Goal: Task Accomplishment & Management: Use online tool/utility

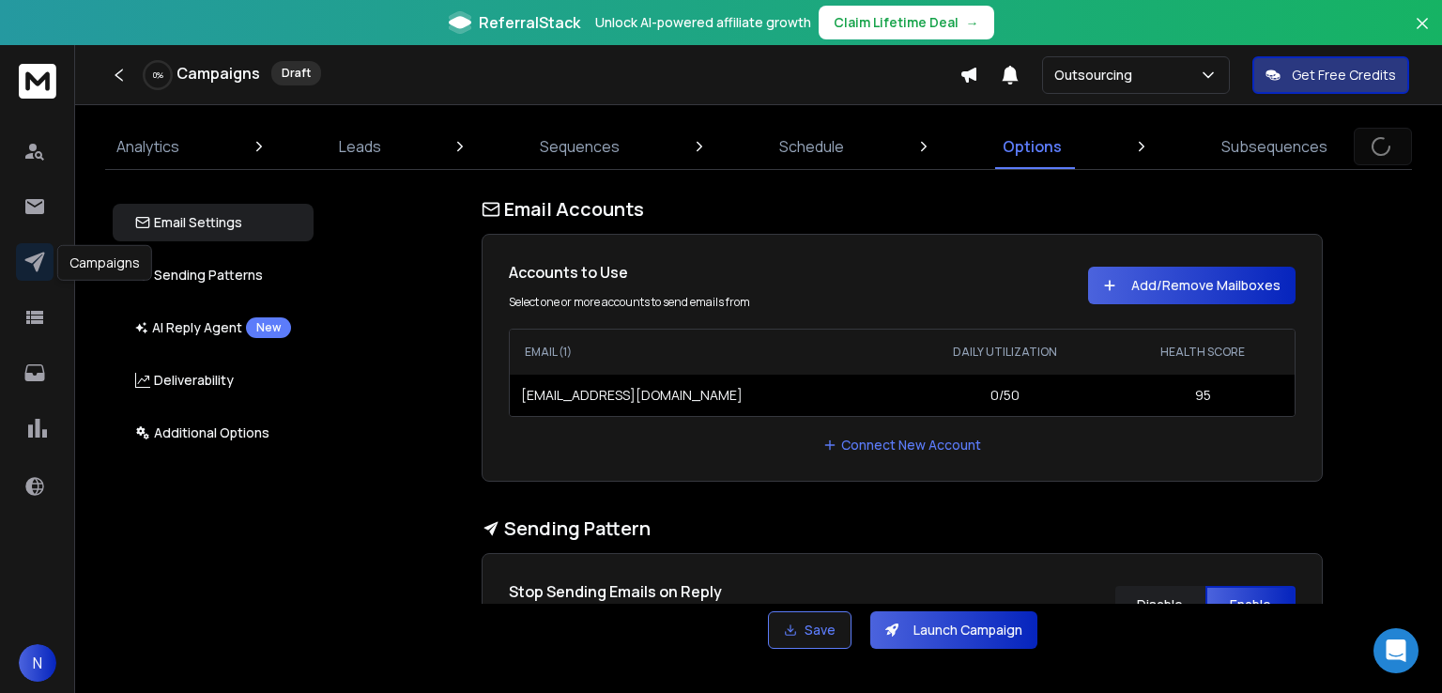
click at [35, 265] on icon at bounding box center [34, 262] width 20 height 20
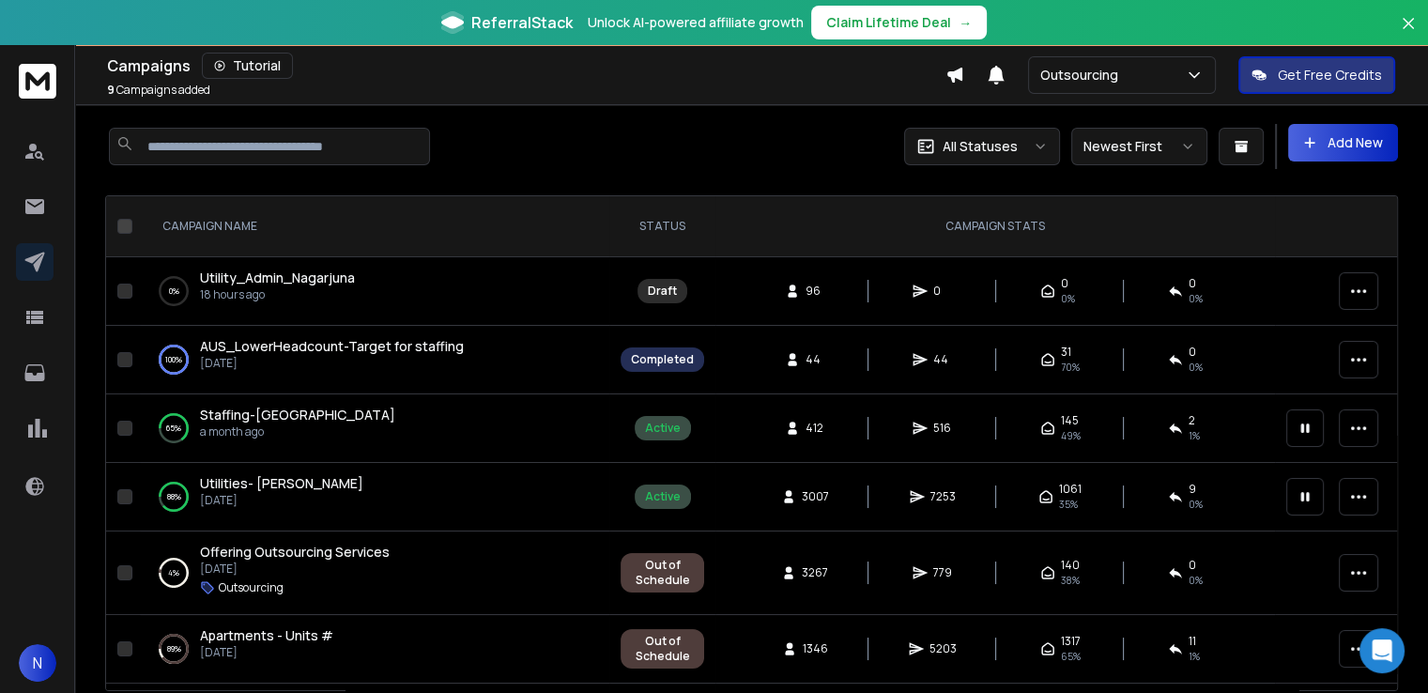
click at [1296, 429] on icon at bounding box center [1304, 428] width 17 height 17
click at [1349, 289] on icon "button" at bounding box center [1358, 291] width 19 height 19
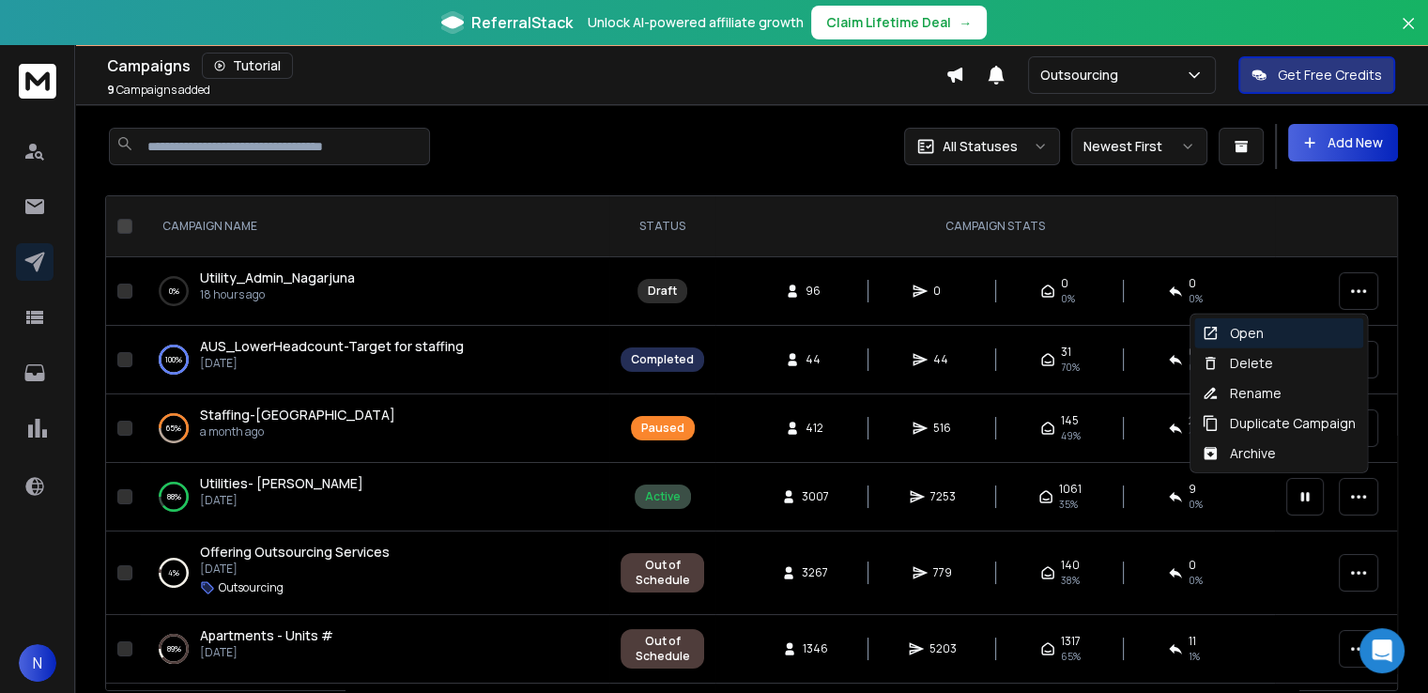
click at [323, 278] on span "Utility_Admin_Nagarjuna" at bounding box center [277, 277] width 155 height 18
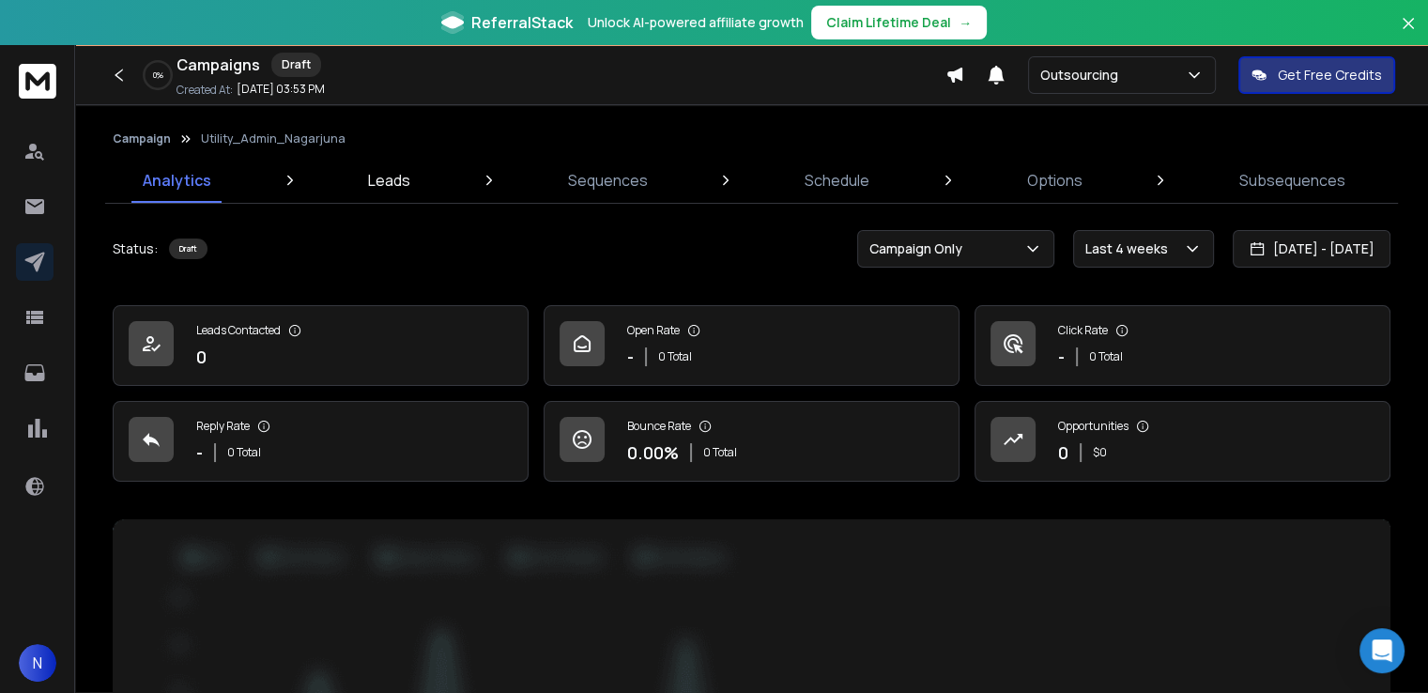
click at [387, 182] on p "Leads" at bounding box center [389, 180] width 42 height 23
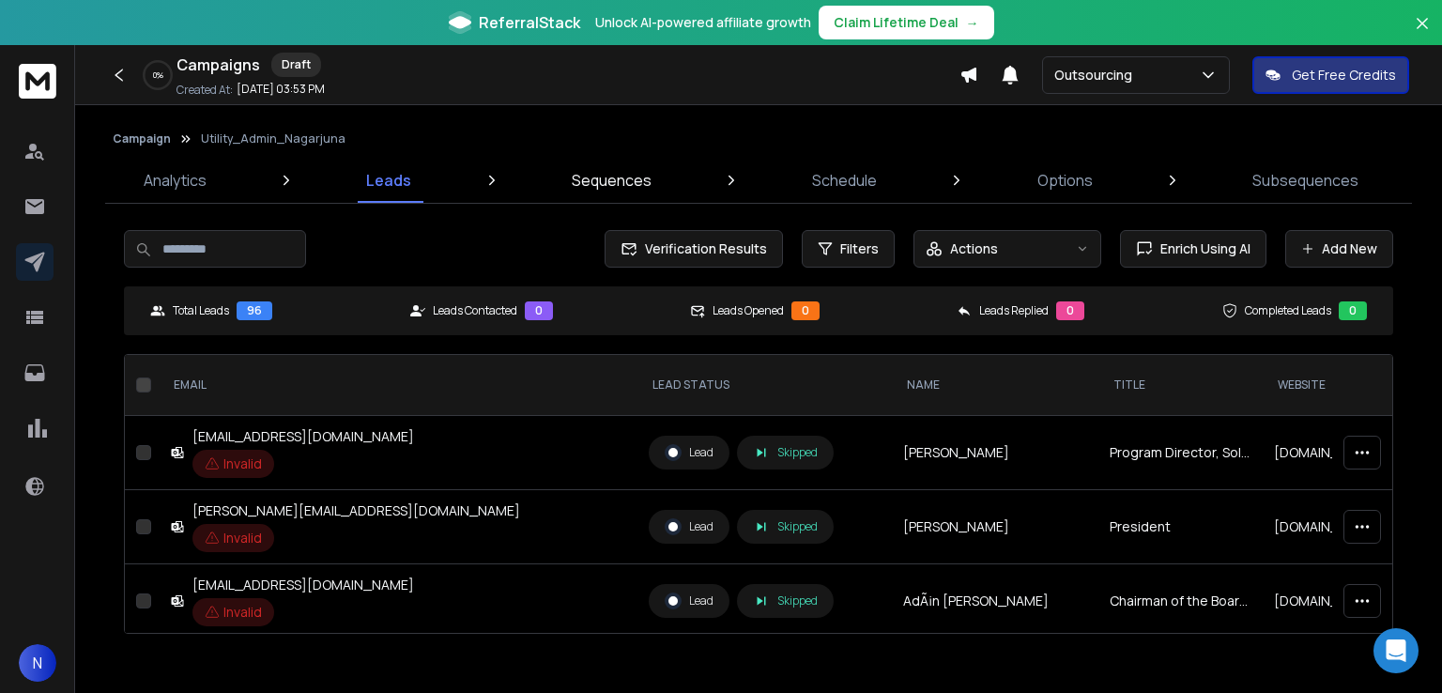
click at [606, 182] on p "Sequences" at bounding box center [612, 180] width 80 height 23
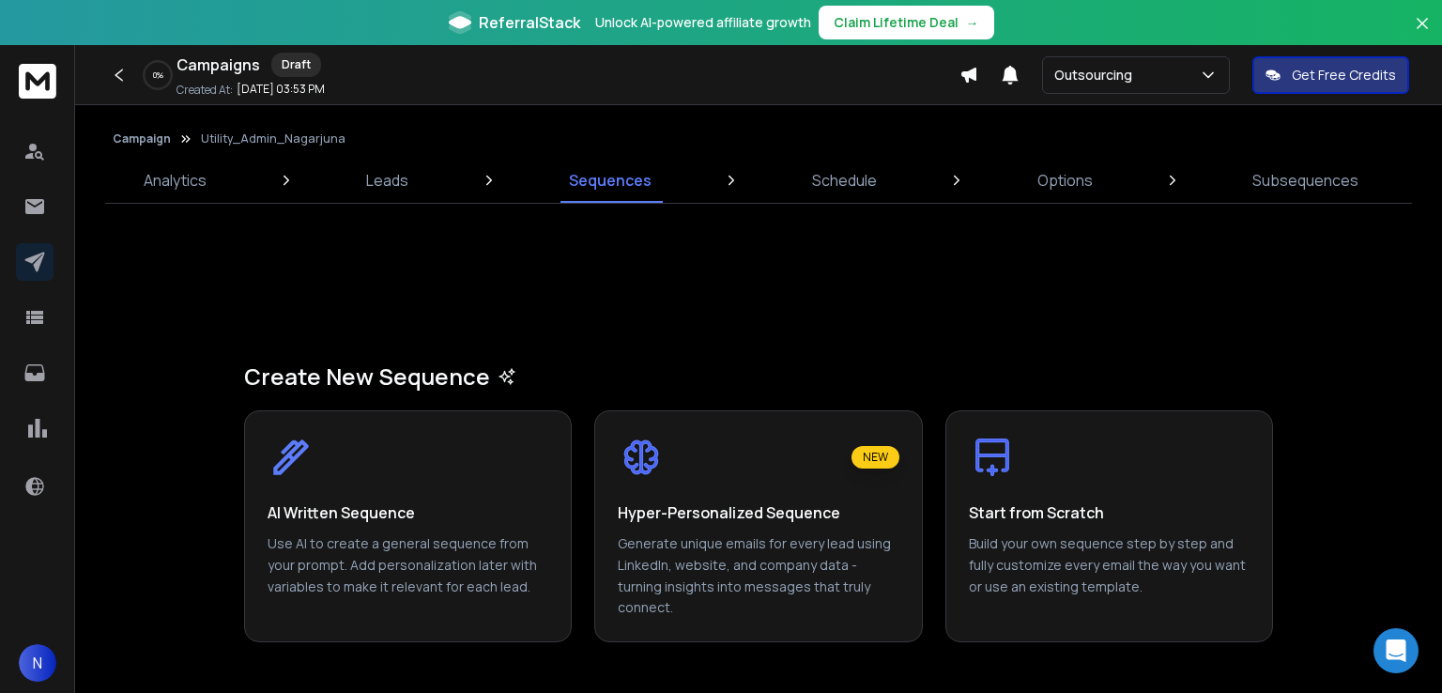
click at [440, 174] on div "Analytics Leads Sequences Schedule Options Subsequences" at bounding box center [751, 180] width 1292 height 45
click at [406, 177] on p "Leads" at bounding box center [387, 180] width 42 height 23
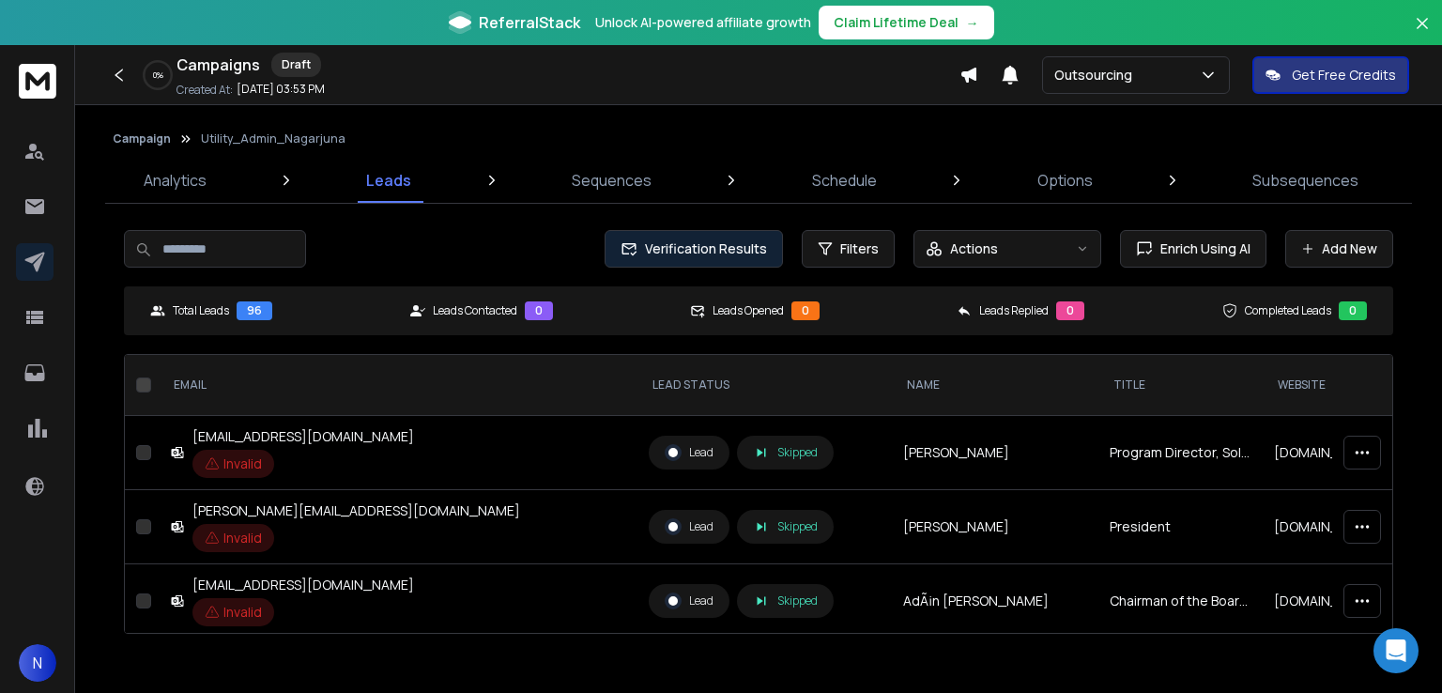
click at [662, 249] on span "Verification Results" at bounding box center [702, 248] width 130 height 19
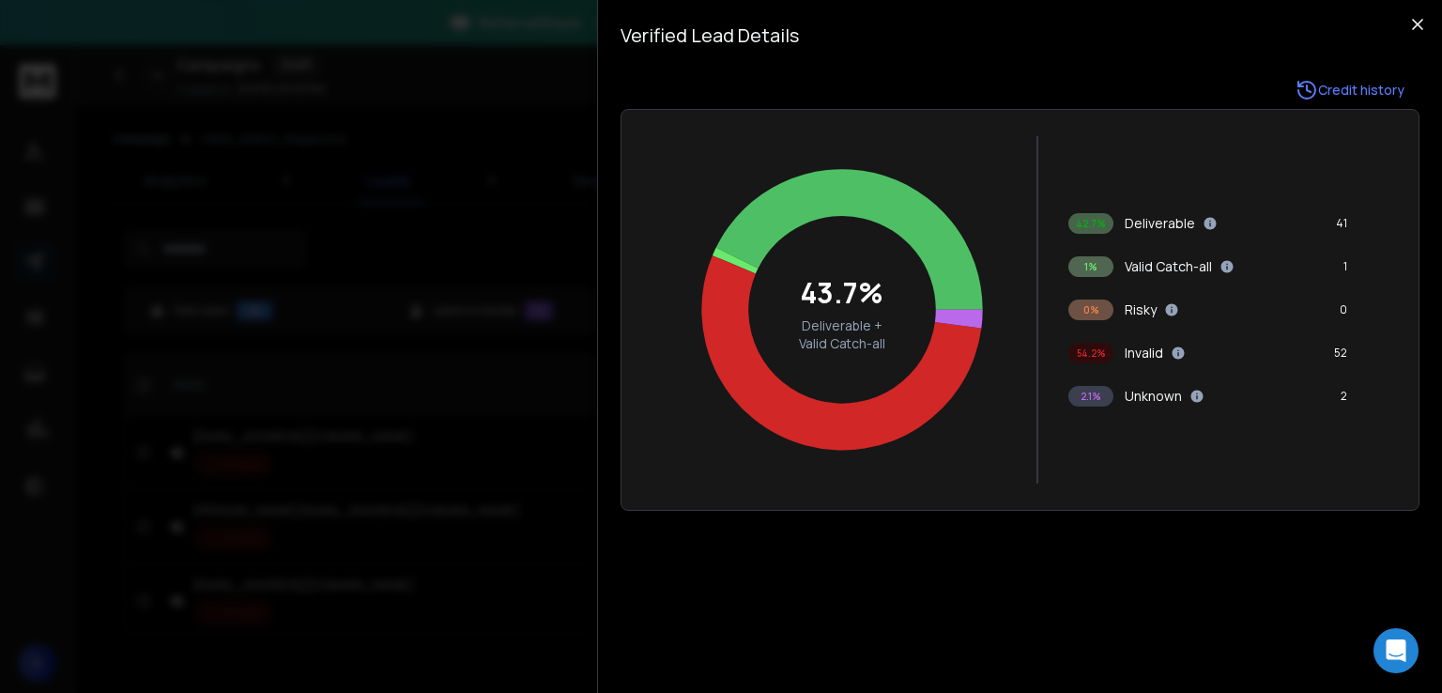
click at [1419, 25] on icon "button" at bounding box center [1417, 24] width 19 height 19
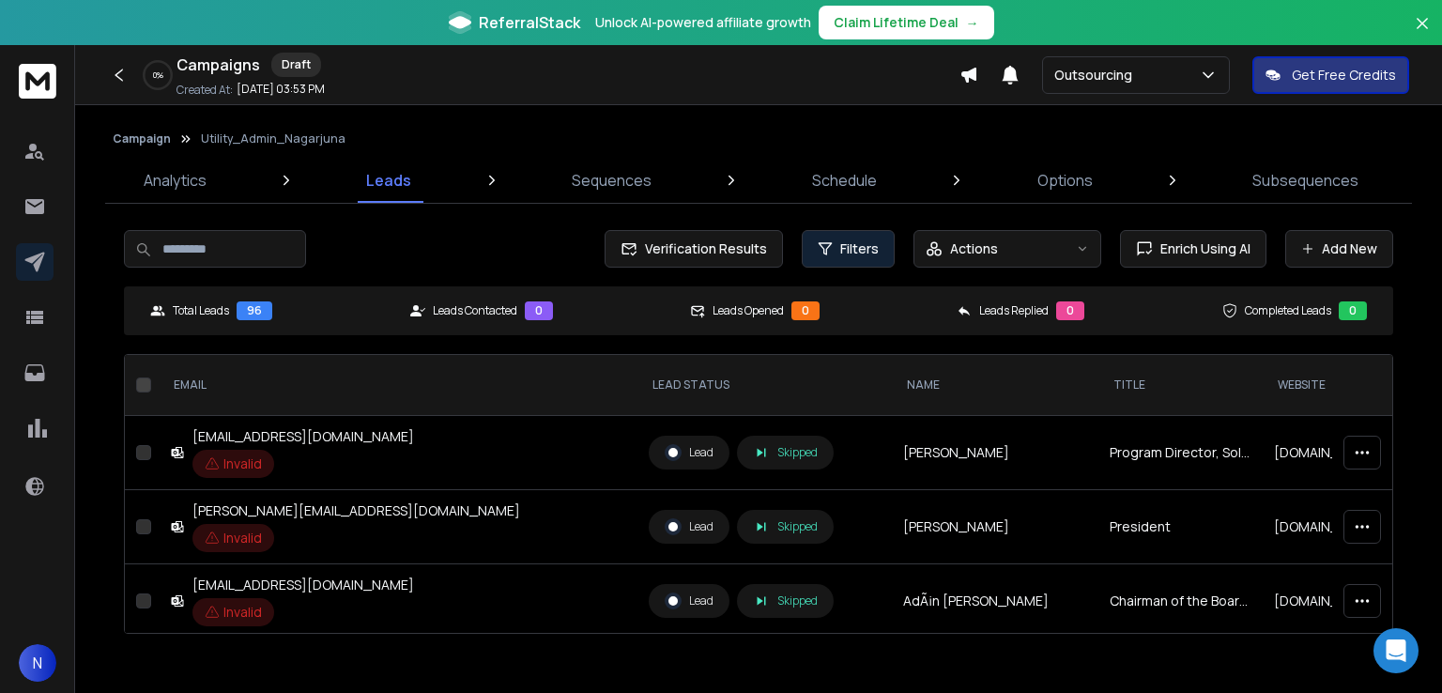
click at [834, 242] on button "Filters" at bounding box center [848, 249] width 93 height 38
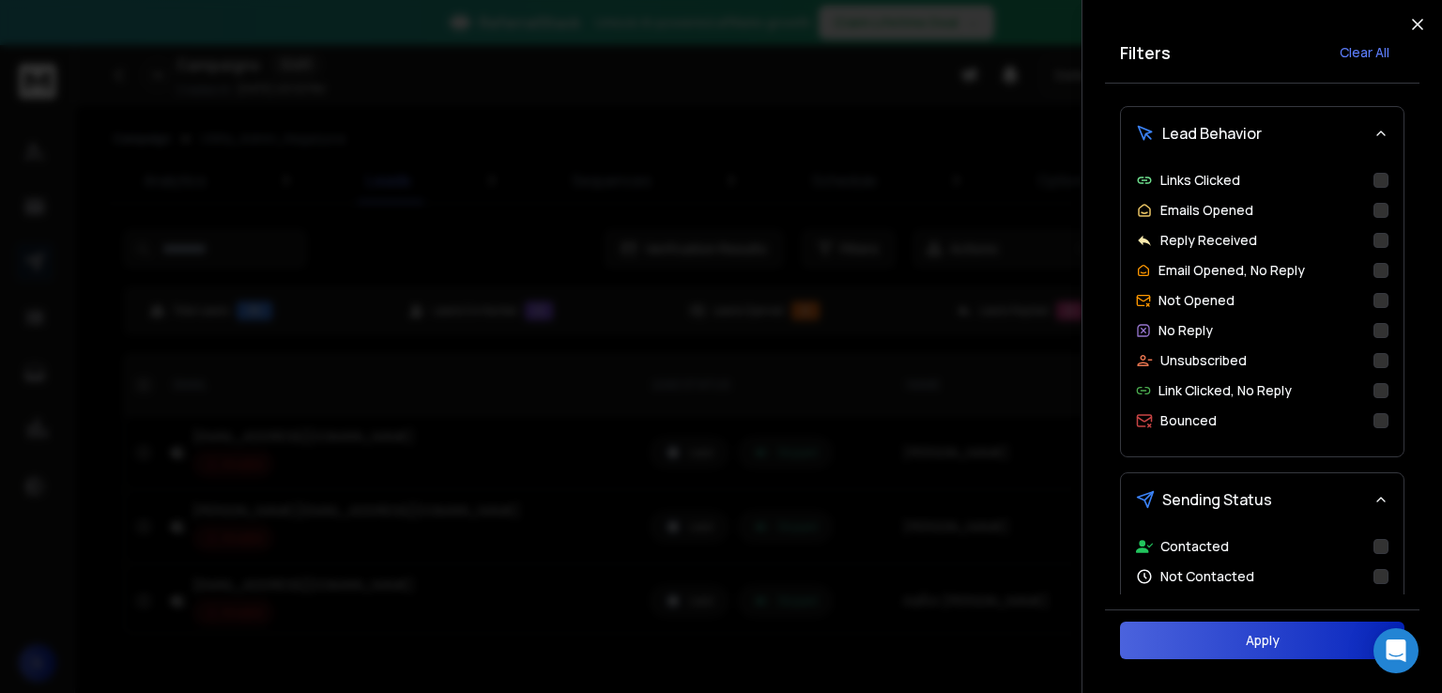
click at [1417, 22] on icon "button" at bounding box center [1417, 24] width 19 height 19
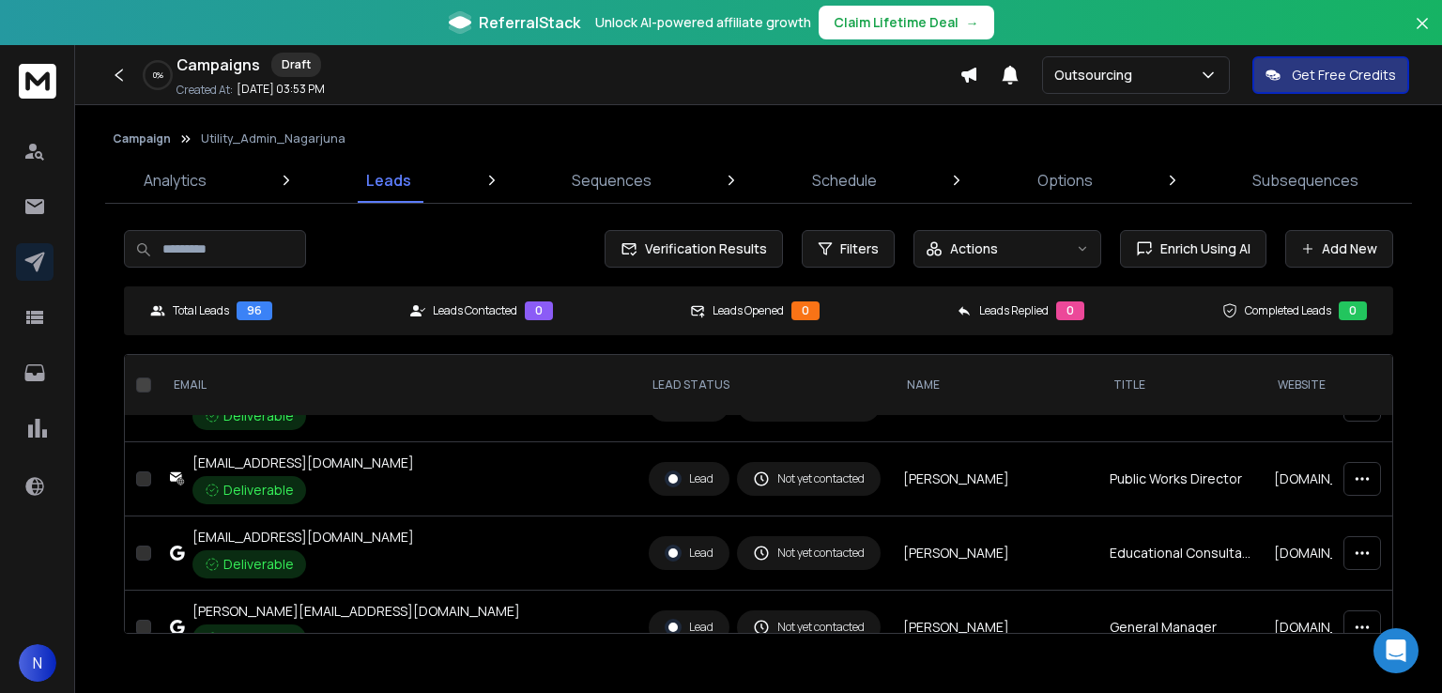
scroll to position [4054, 0]
click at [36, 212] on icon at bounding box center [34, 206] width 19 height 15
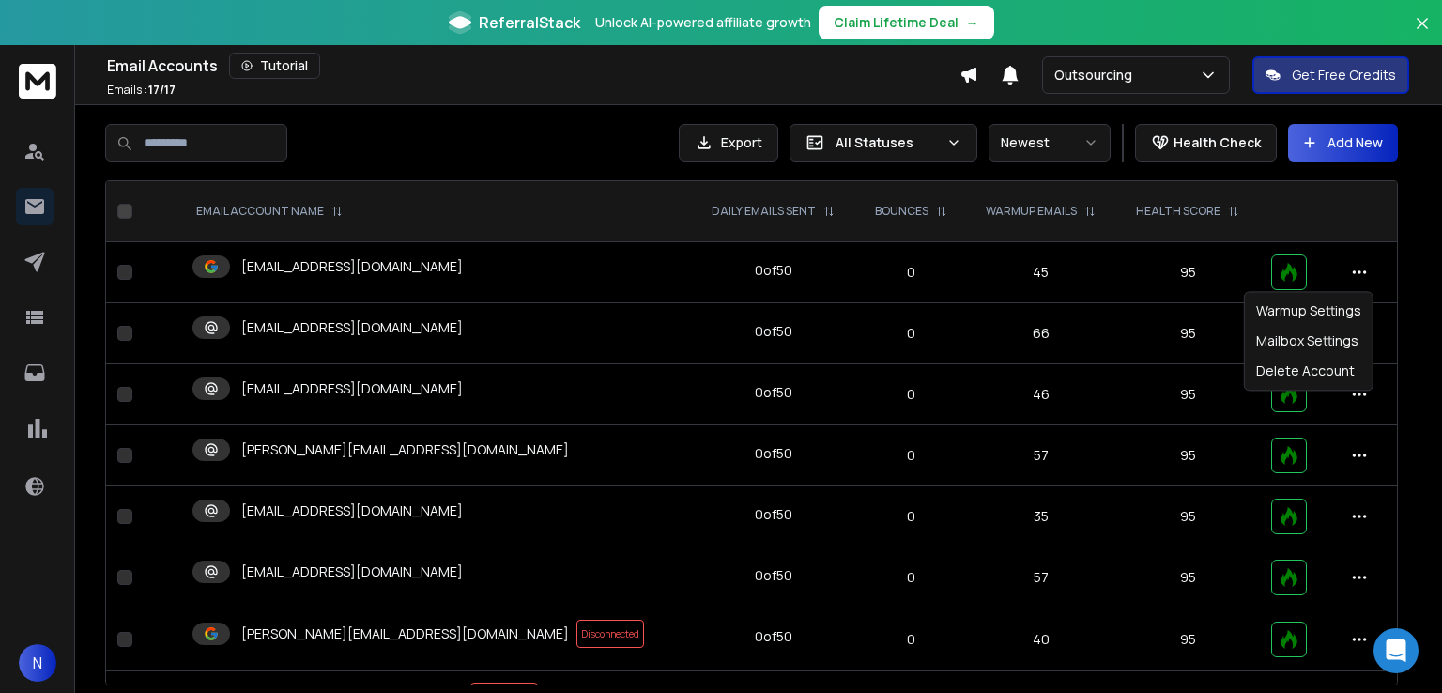
click at [1351, 264] on icon at bounding box center [1359, 272] width 17 height 17
click at [1295, 335] on div "Mailbox Settings" at bounding box center [1308, 341] width 120 height 30
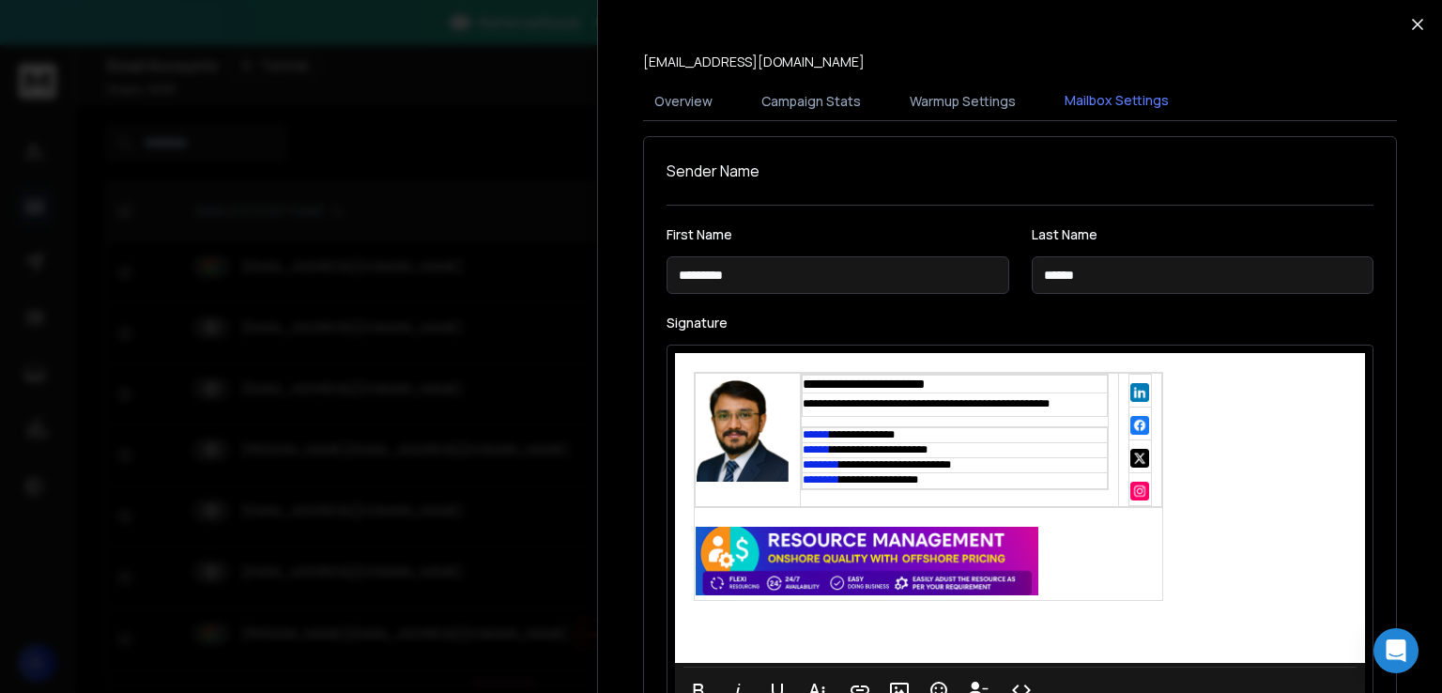
click at [1415, 23] on icon "button" at bounding box center [1417, 24] width 19 height 19
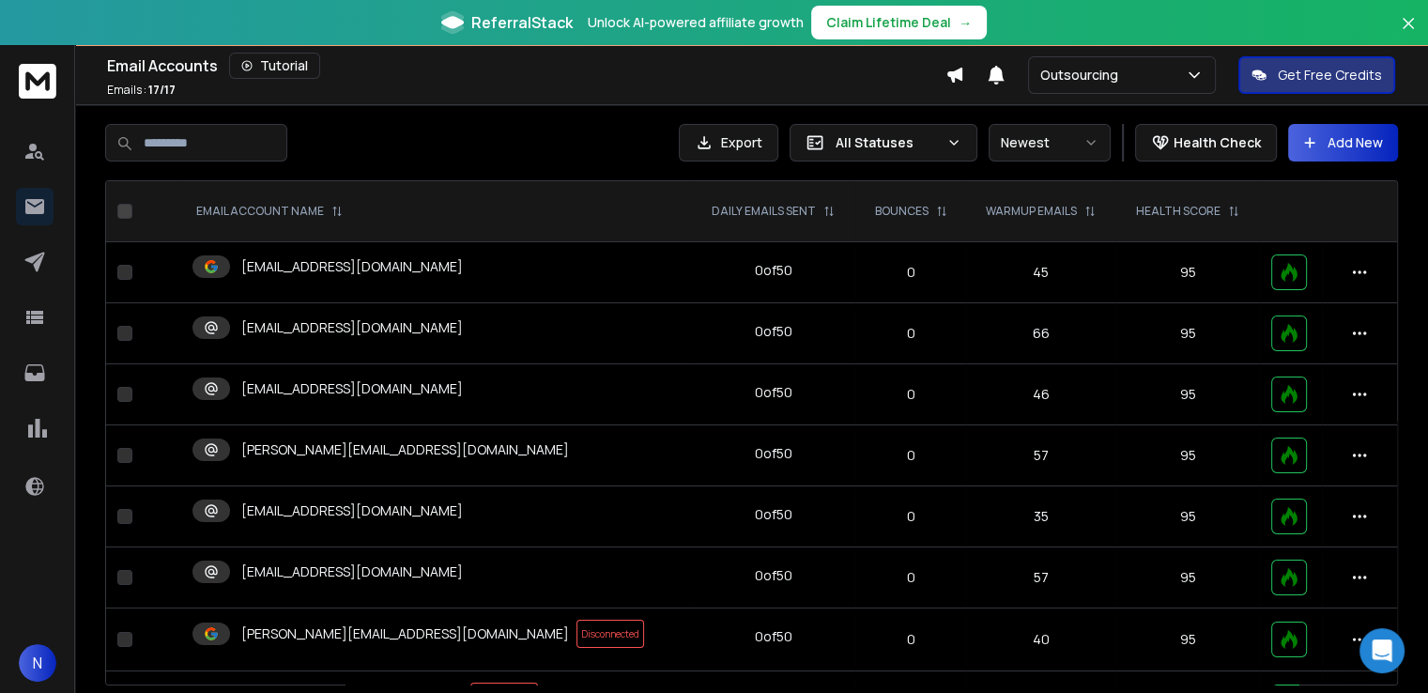
click at [1351, 270] on icon at bounding box center [1359, 272] width 17 height 17
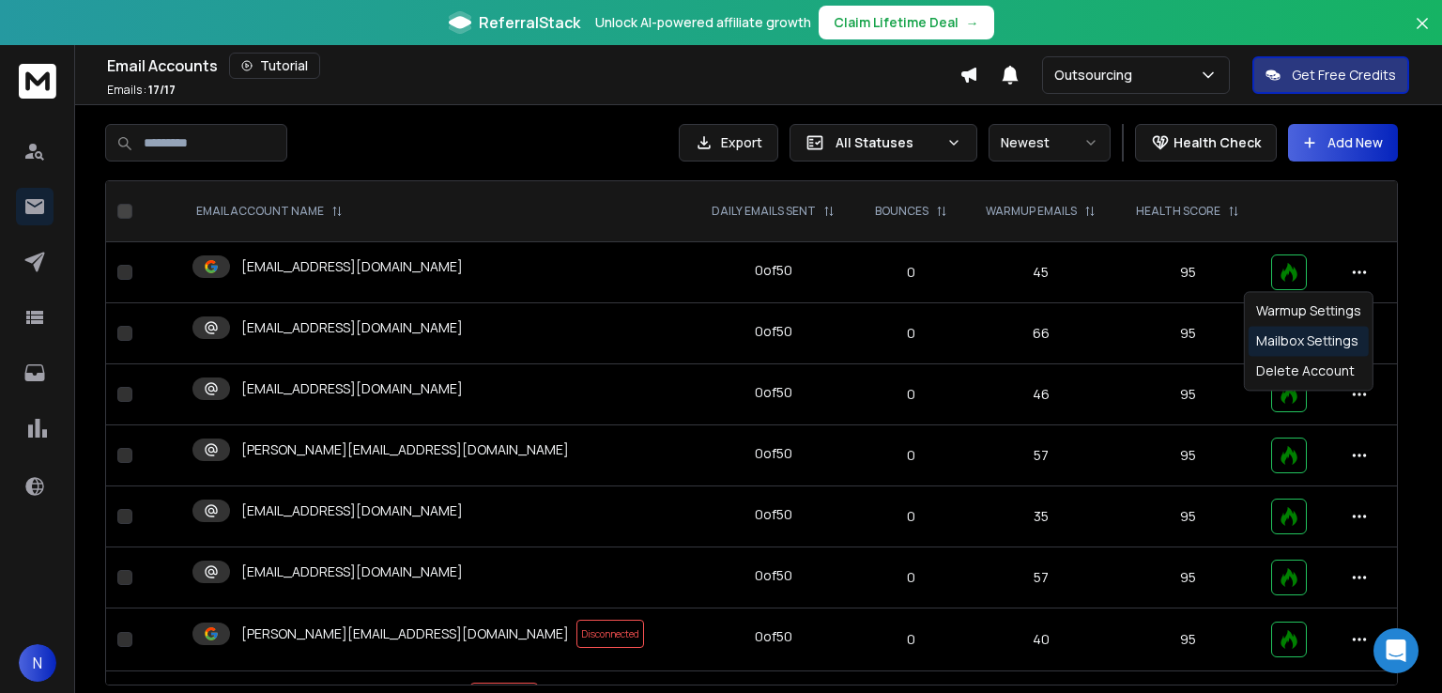
click at [1293, 341] on div "Mailbox Settings" at bounding box center [1308, 341] width 120 height 30
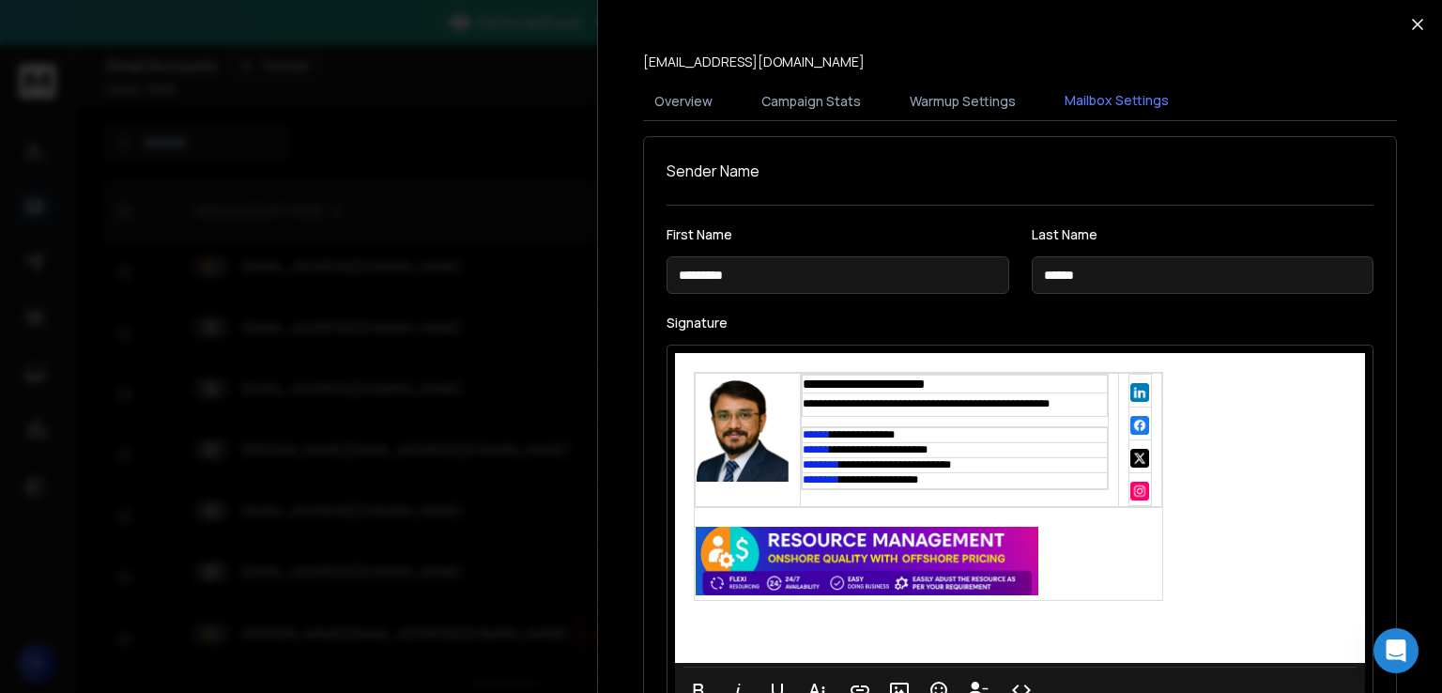
click at [1413, 27] on icon "button" at bounding box center [1417, 24] width 9 height 9
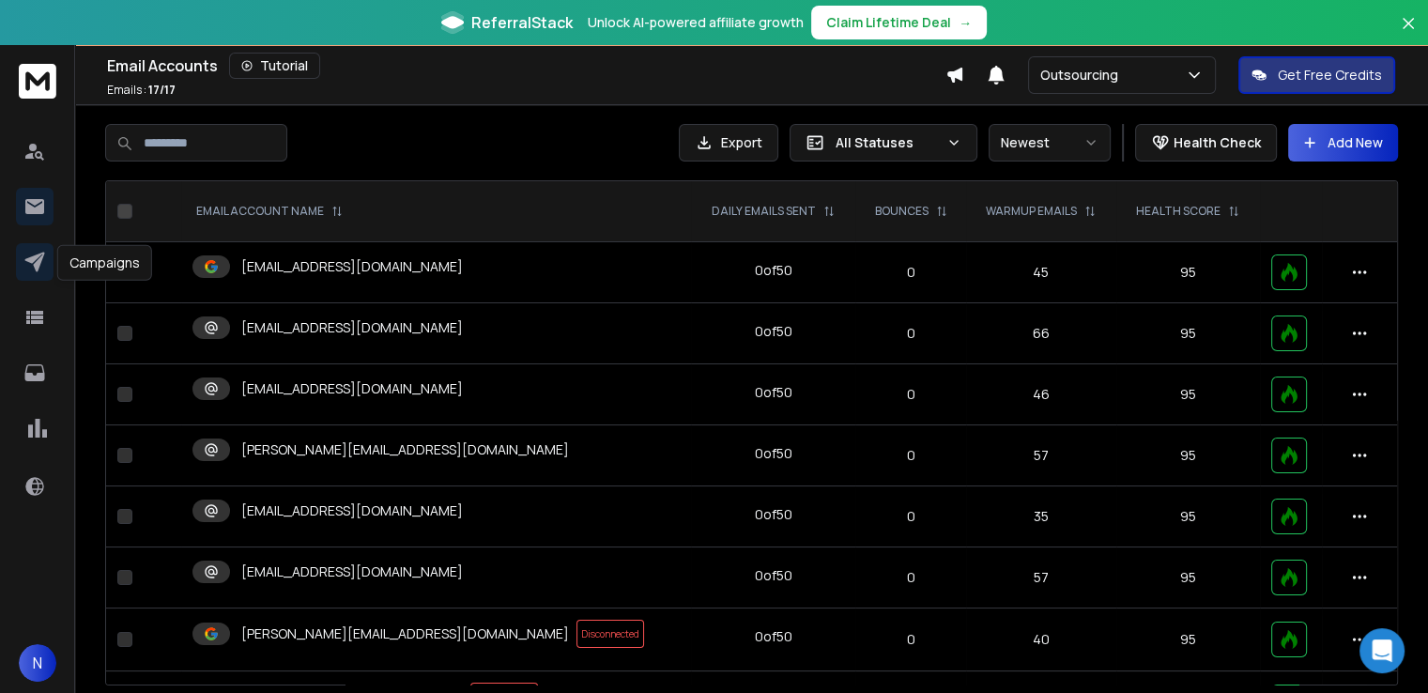
click at [26, 252] on icon at bounding box center [34, 262] width 23 height 23
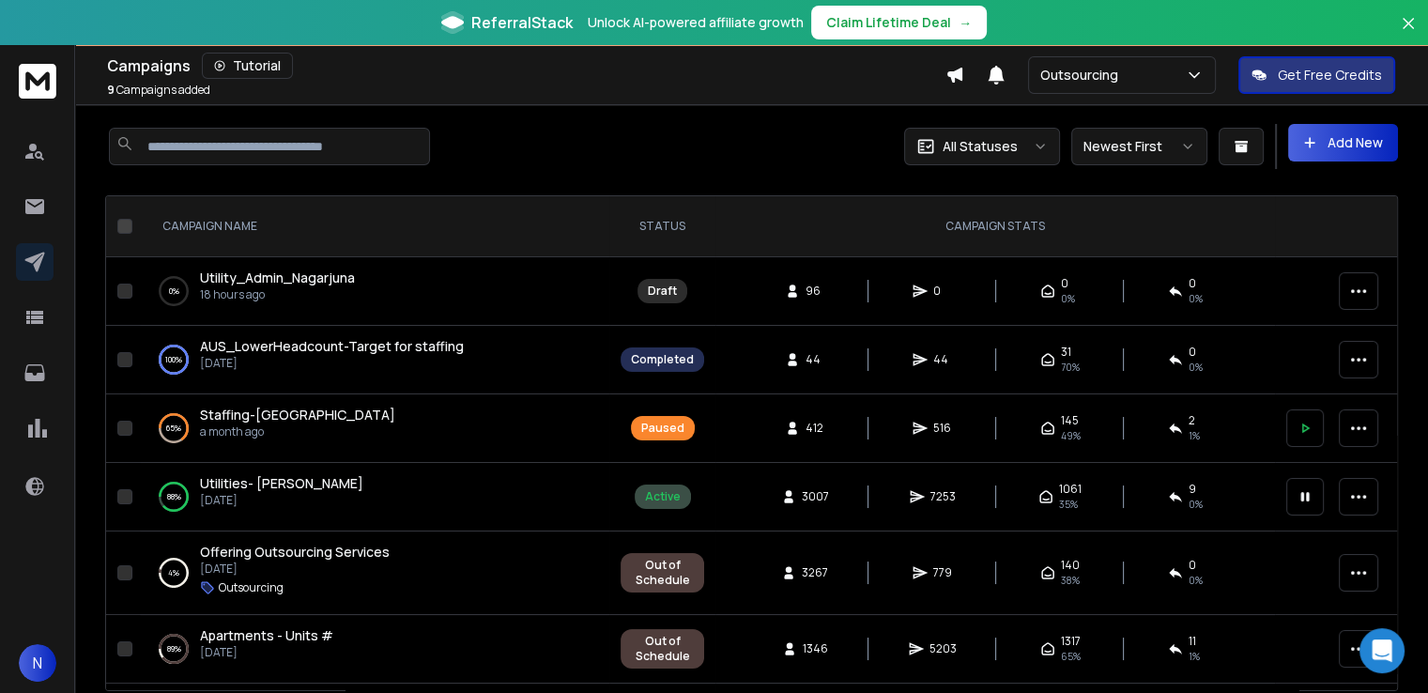
click at [344, 277] on span "Utility_Admin_Nagarjuna" at bounding box center [277, 277] width 155 height 18
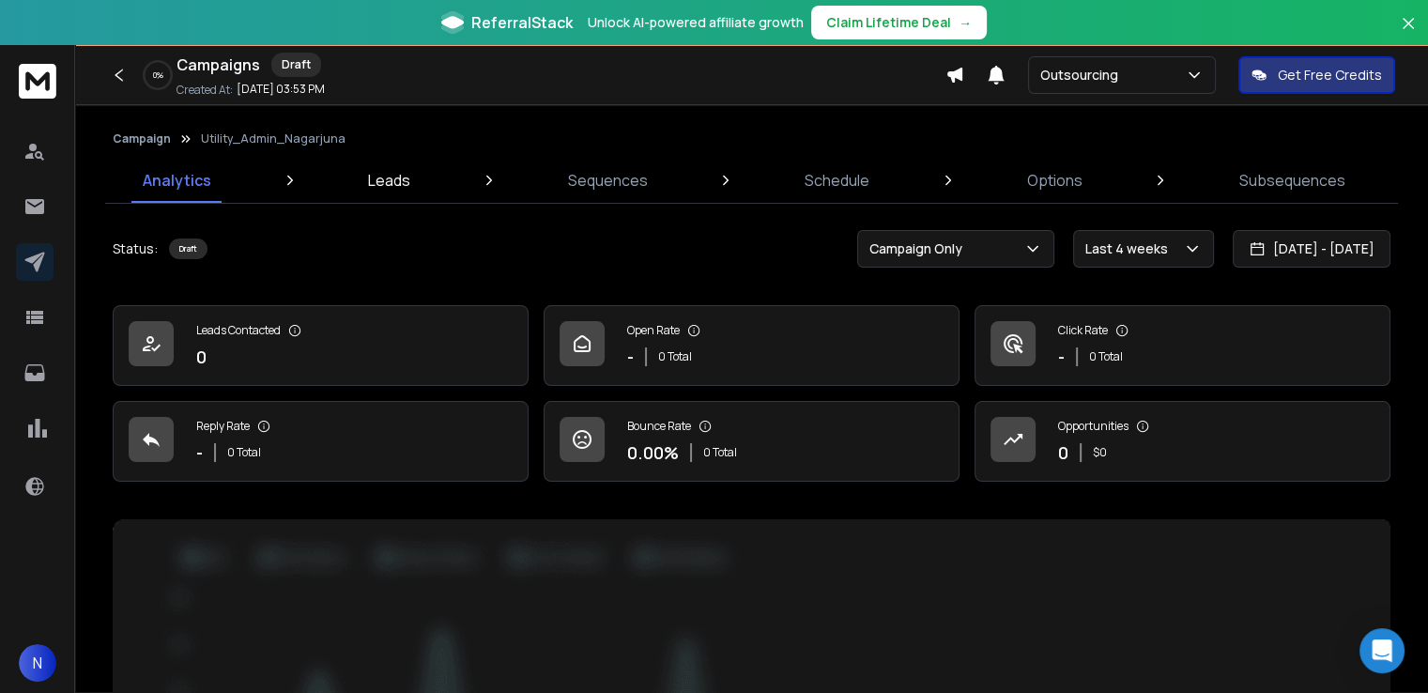
click at [379, 189] on p "Leads" at bounding box center [389, 180] width 42 height 23
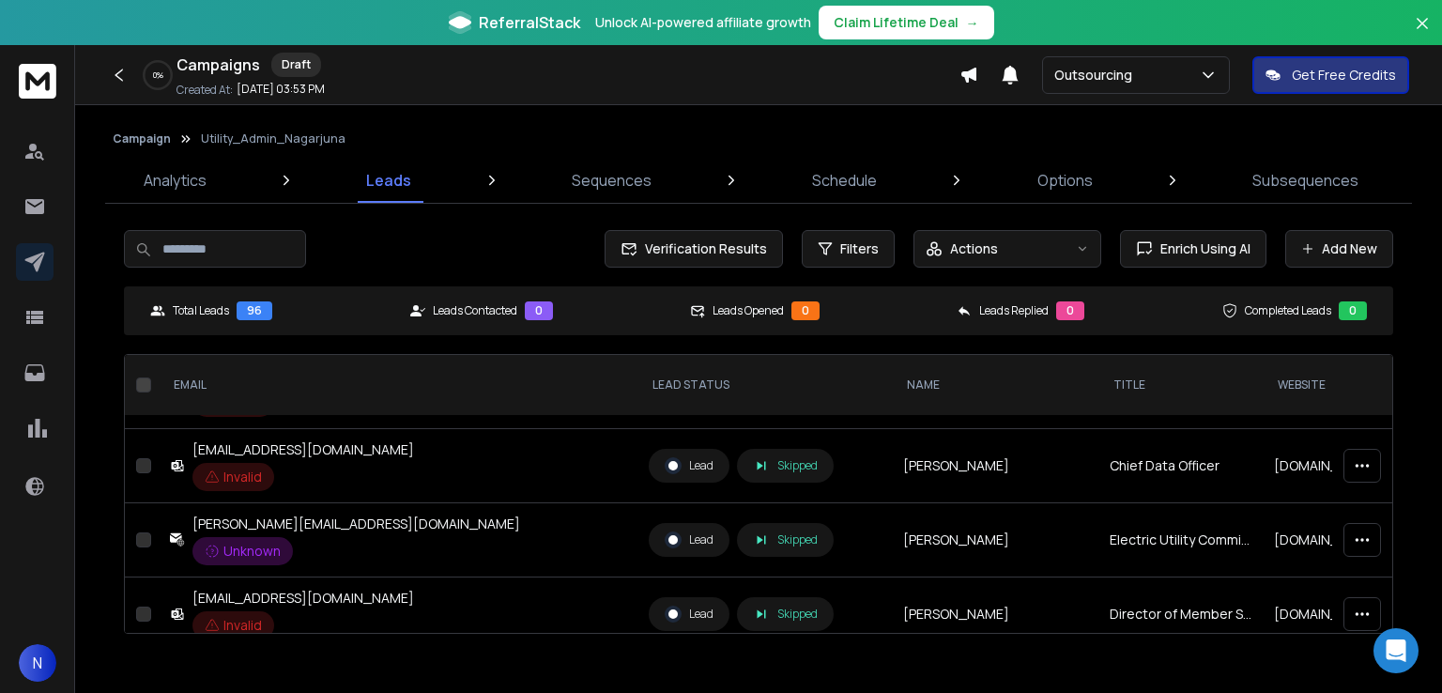
scroll to position [3491, 0]
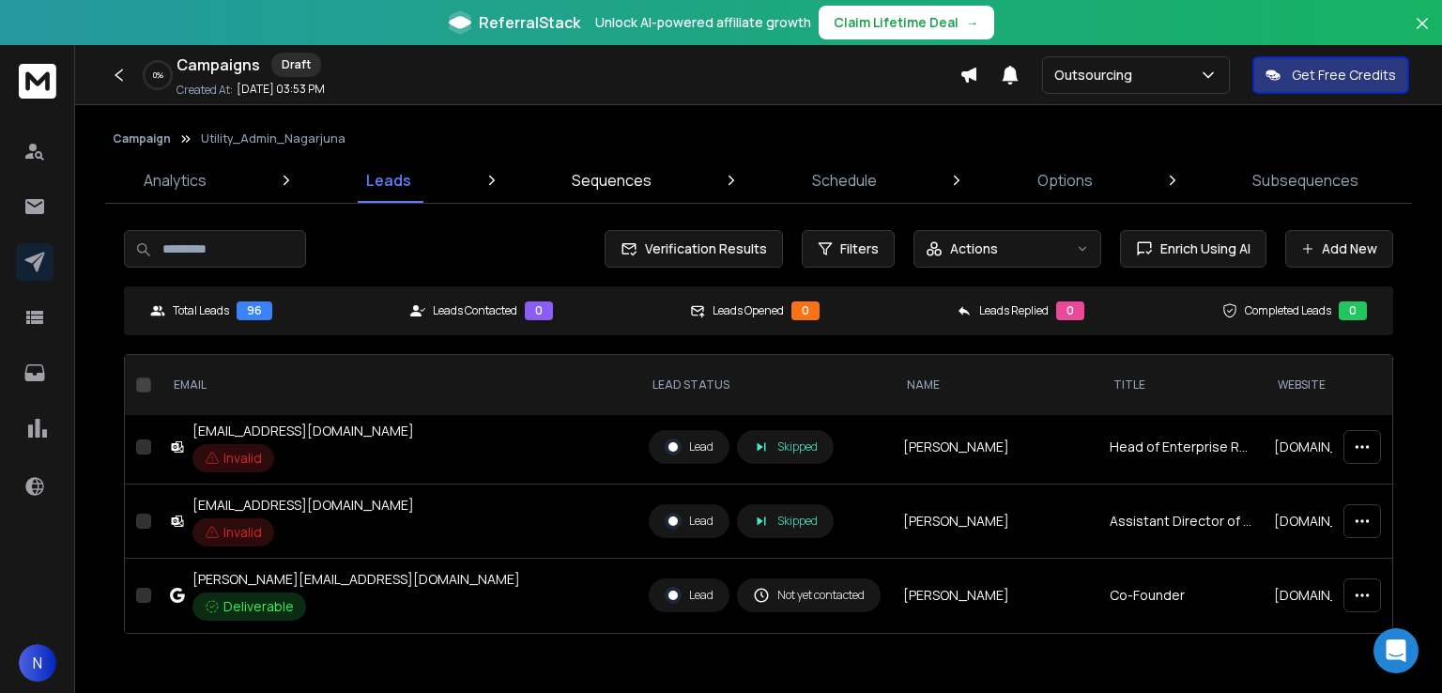
click at [616, 180] on p "Sequences" at bounding box center [612, 180] width 80 height 23
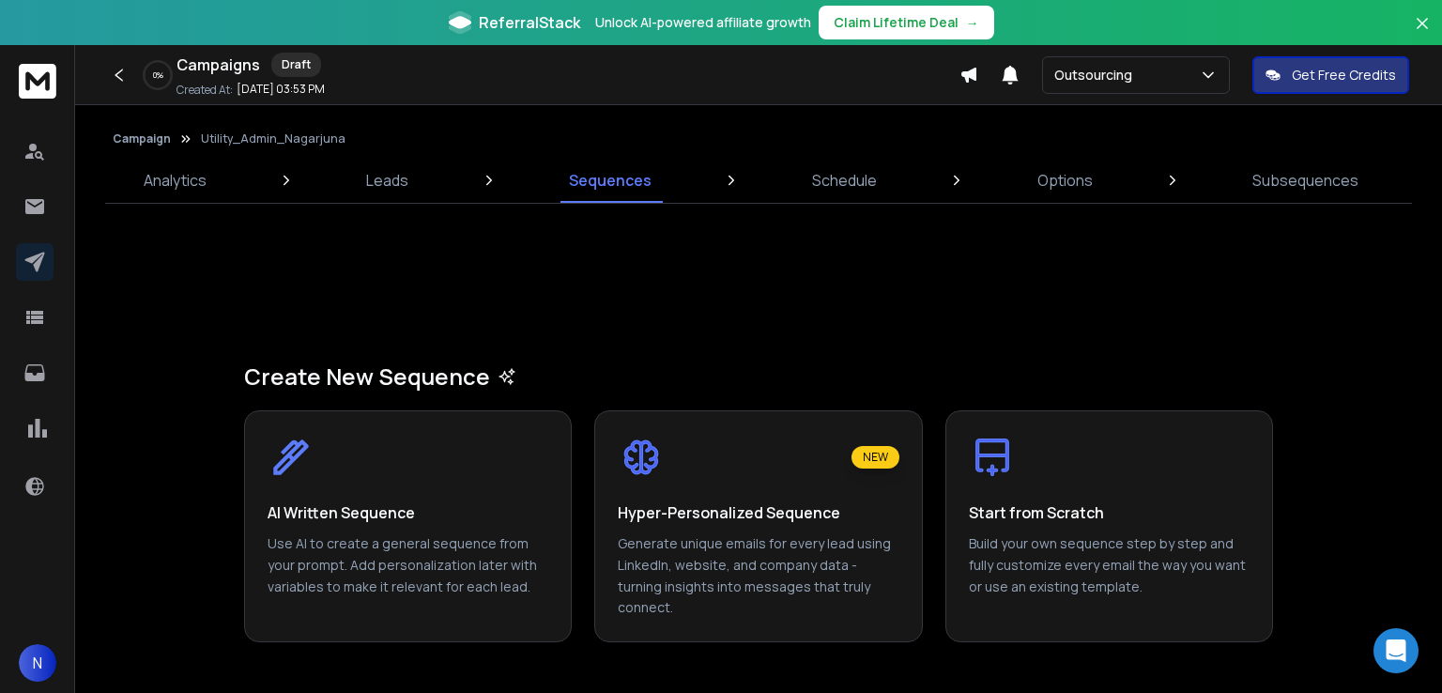
click at [758, 514] on h3 "Hyper-Personalized Sequence" at bounding box center [729, 512] width 222 height 19
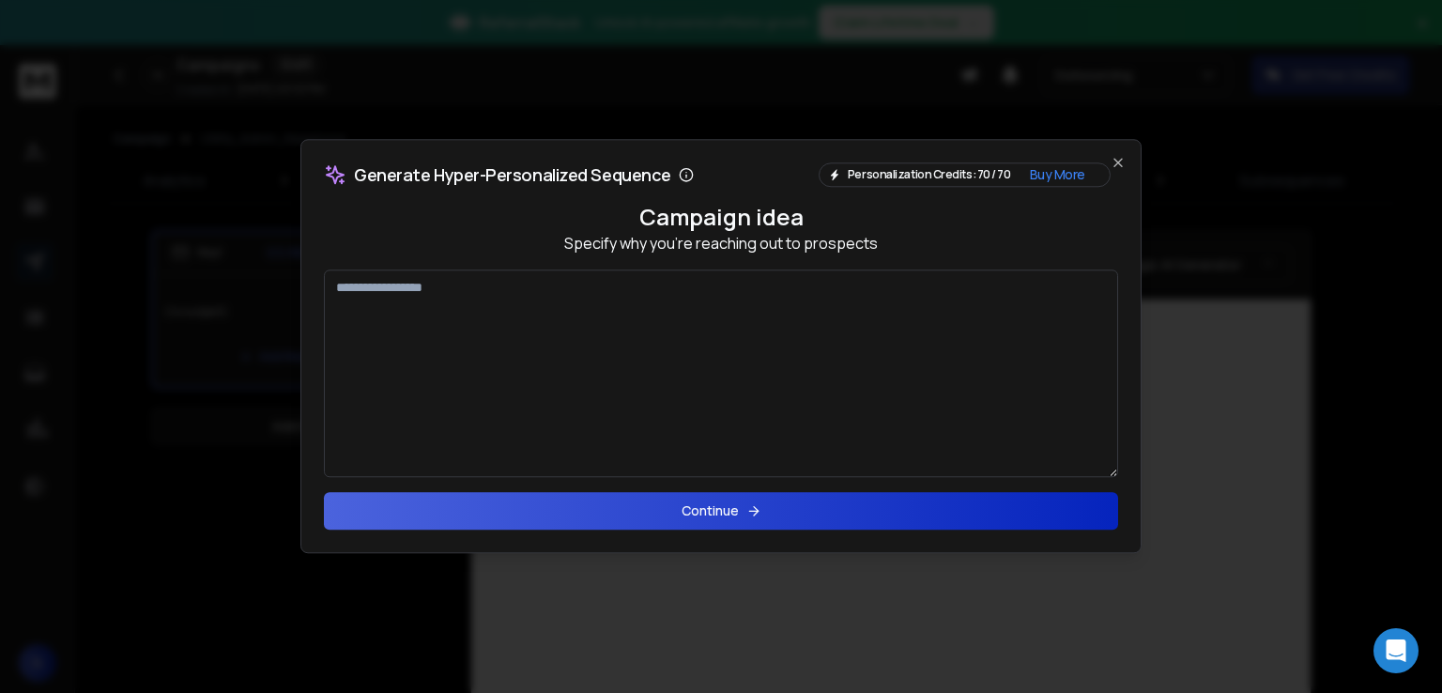
paste textarea "**********"
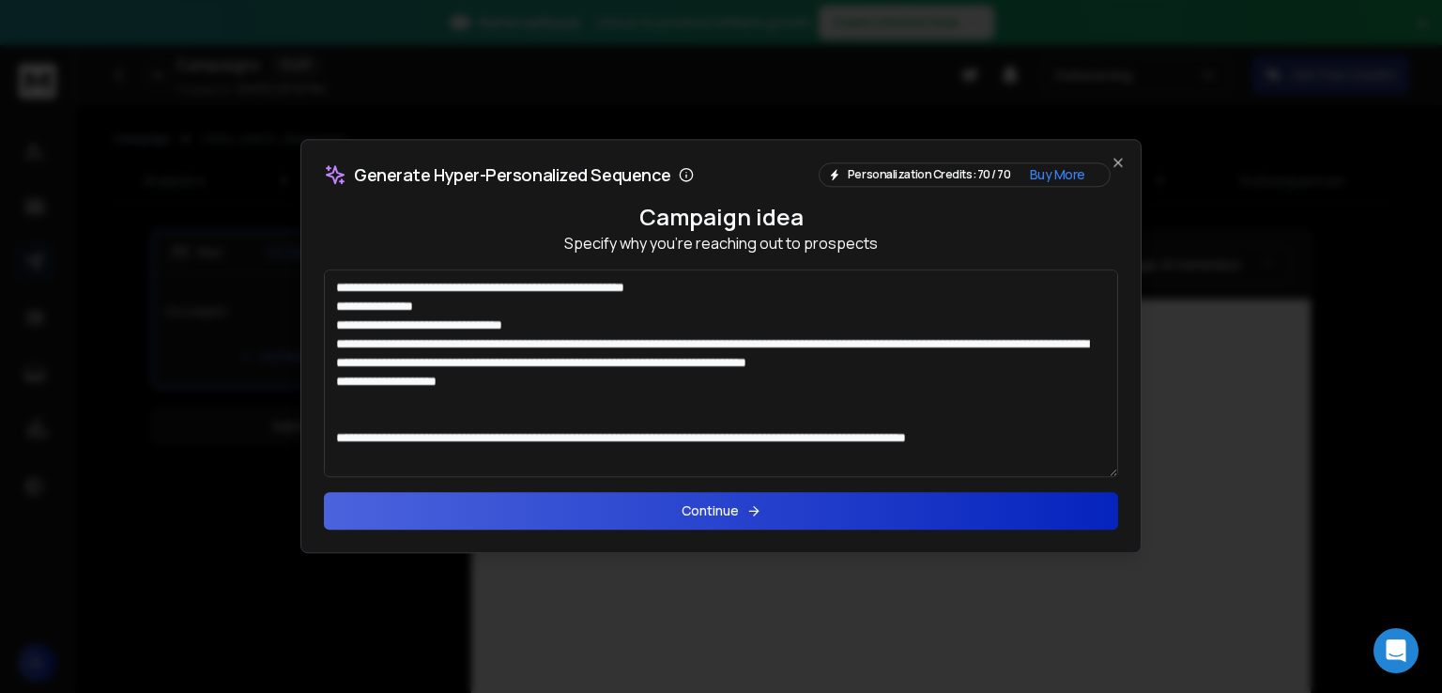
scroll to position [270, 0]
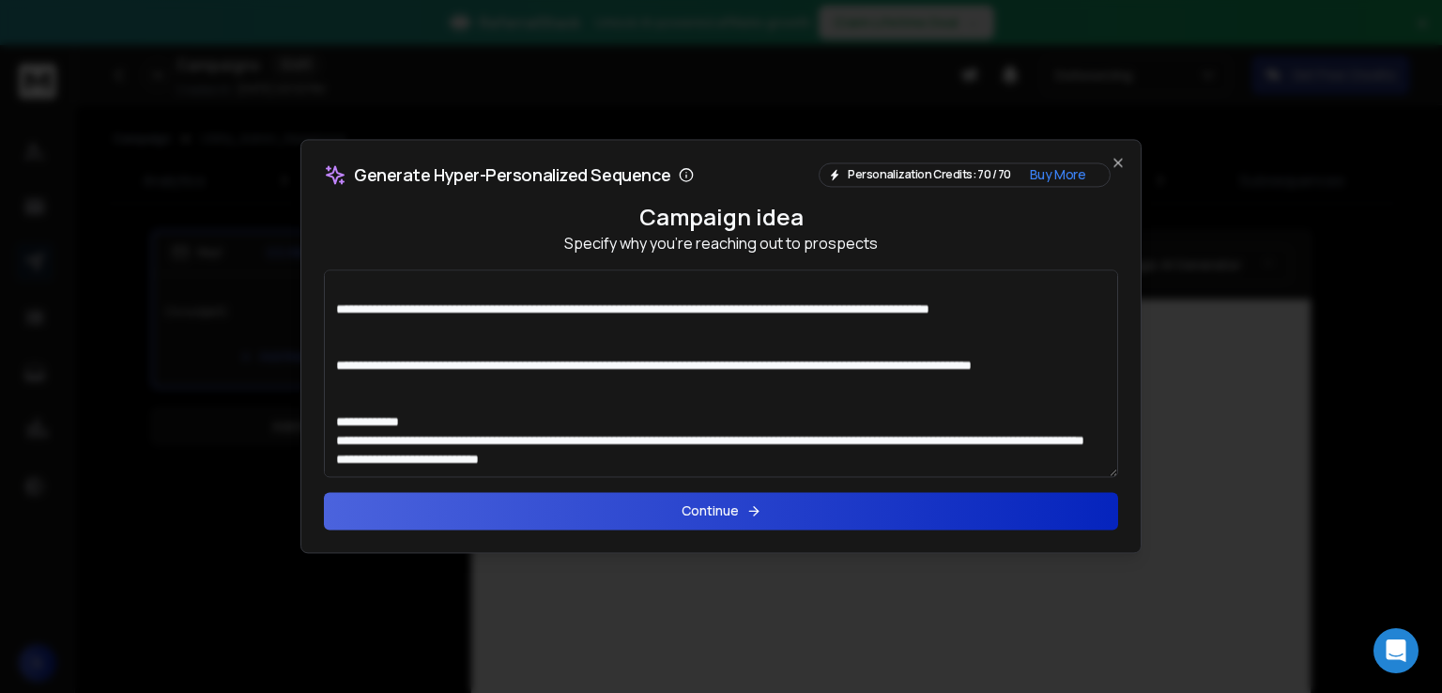
type textarea "**********"
click at [687, 514] on button "Continue" at bounding box center [721, 512] width 794 height 38
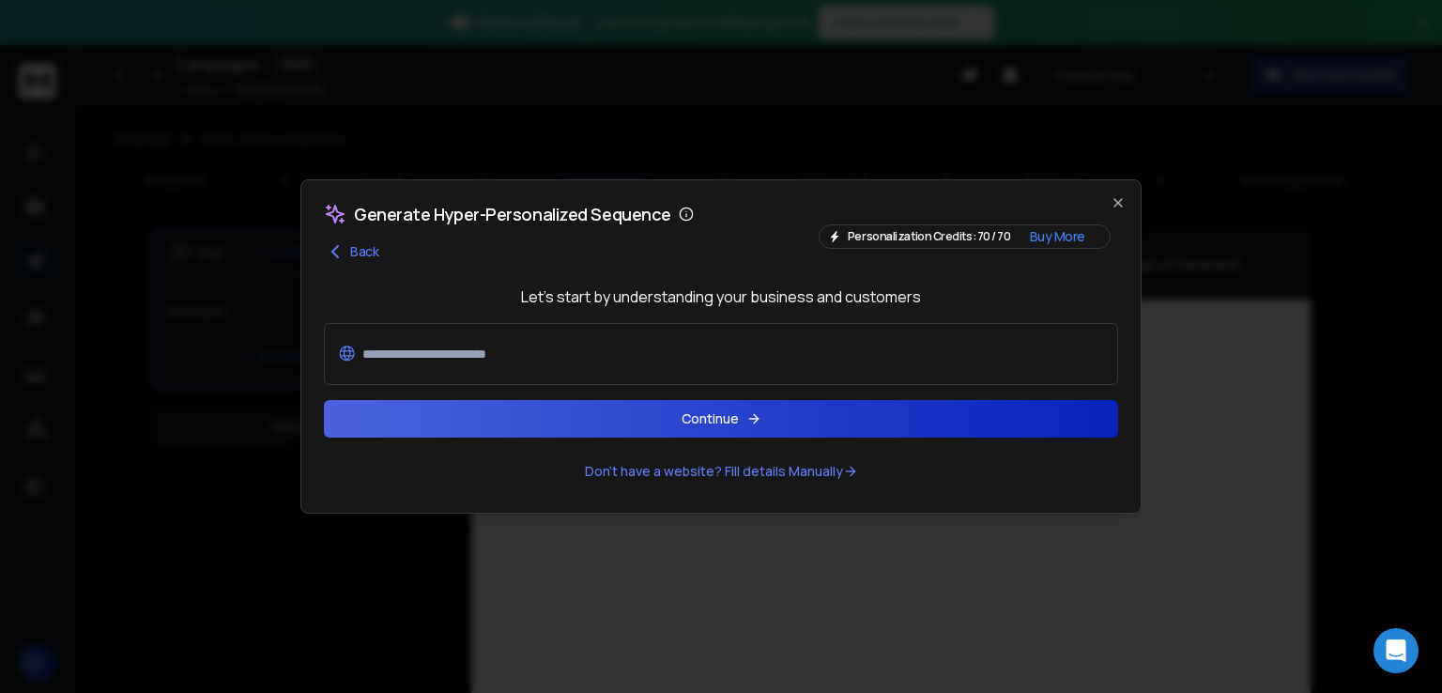
click at [477, 361] on input "url" at bounding box center [721, 354] width 794 height 62
paste input "**********"
type input "**********"
click at [714, 417] on button "Continue" at bounding box center [721, 419] width 794 height 38
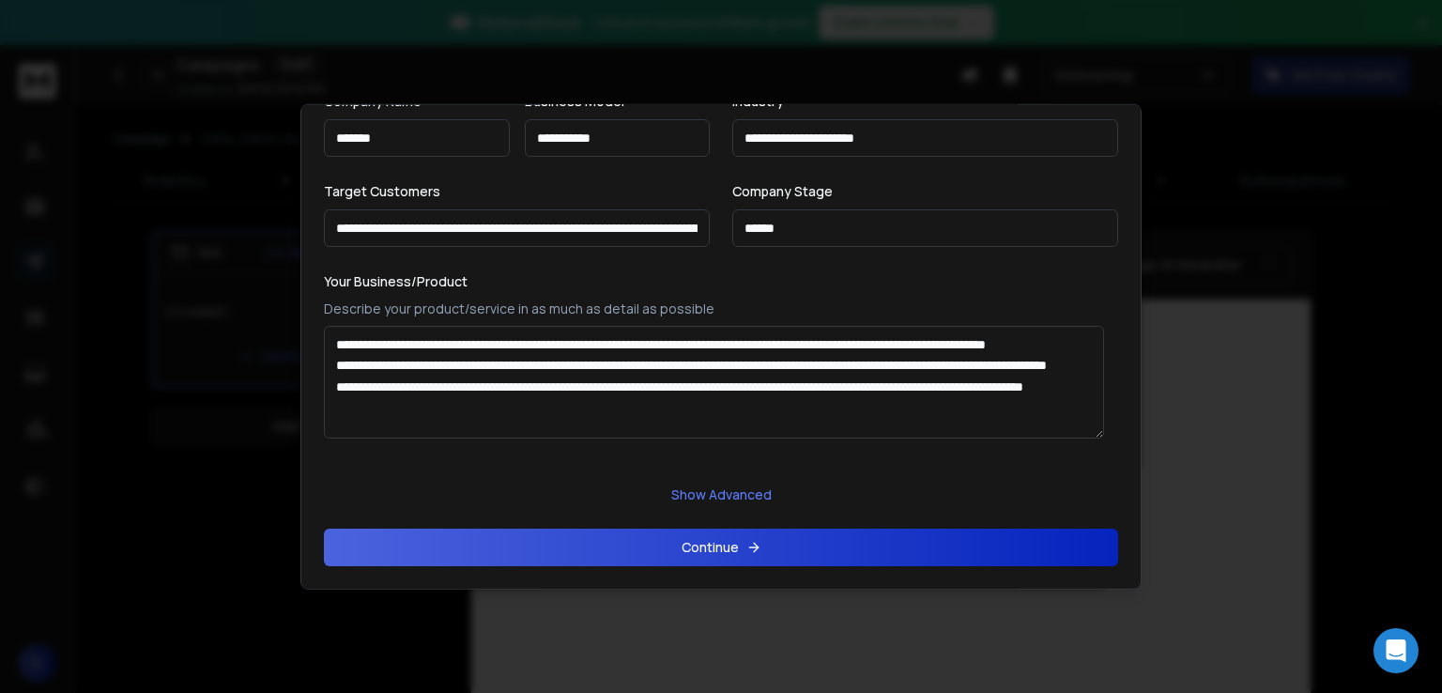
scroll to position [0, 0]
click at [746, 547] on icon "button" at bounding box center [753, 547] width 15 height 15
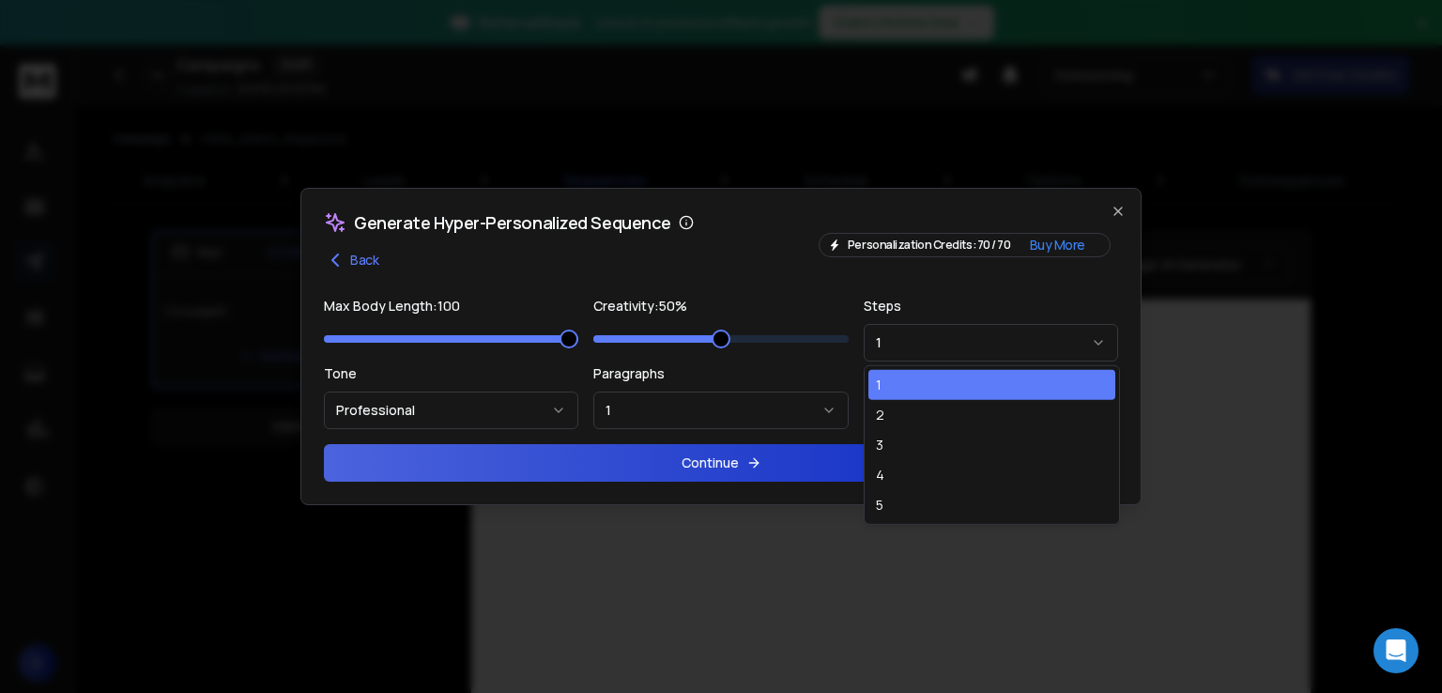
click at [1052, 346] on body "ReferralStack Unlock AI-powered affiliate growth Lifetime Deals available! Clai…" at bounding box center [714, 346] width 1428 height 693
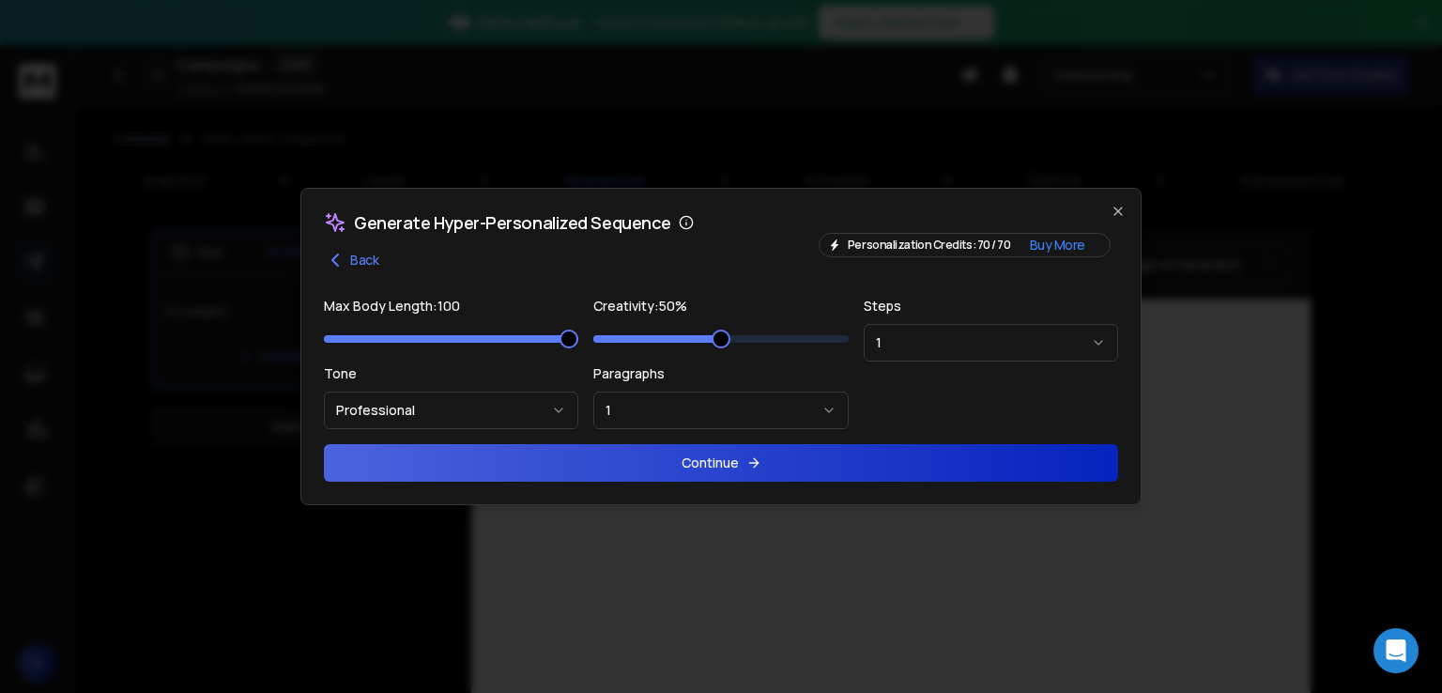
click at [728, 463] on button "Continue" at bounding box center [721, 463] width 794 height 38
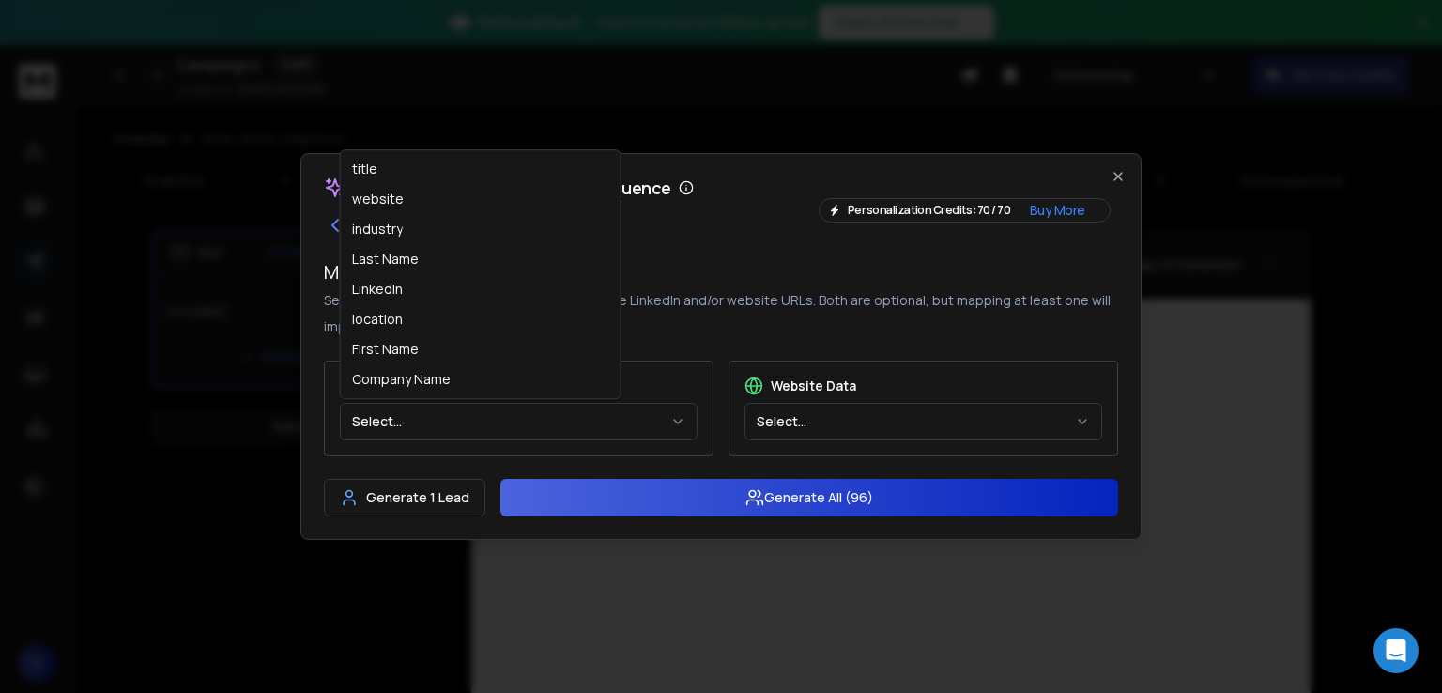
click at [559, 421] on body "ReferralStack Unlock AI-powered affiliate growth Lifetime Deals available! Clai…" at bounding box center [714, 346] width 1428 height 693
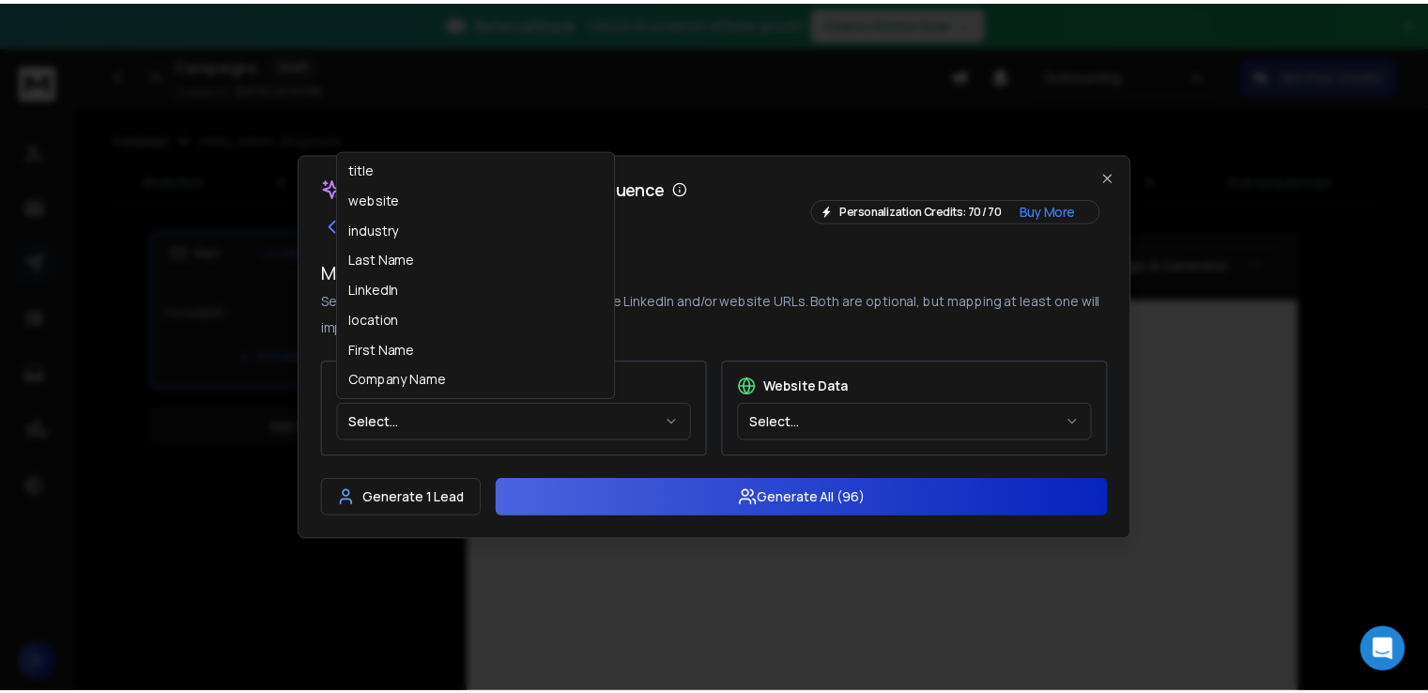
scroll to position [0, 4]
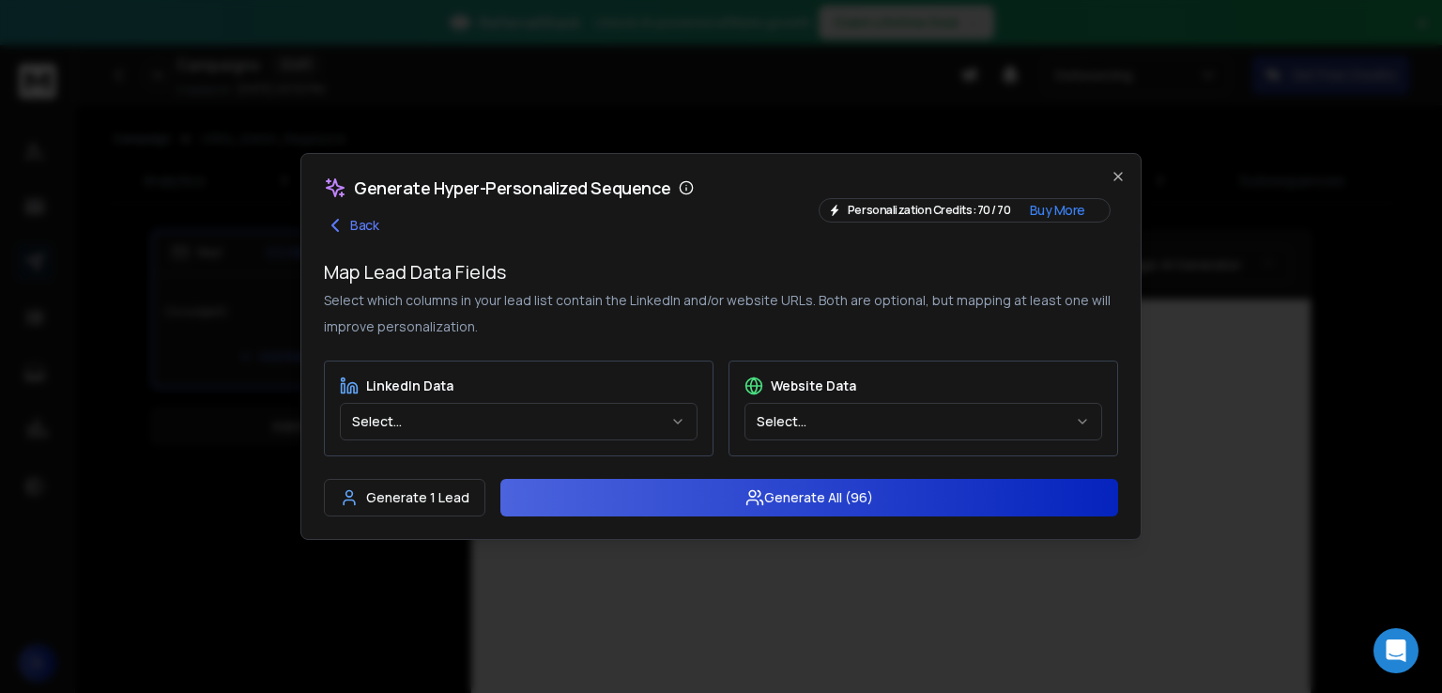
click at [218, 335] on div at bounding box center [721, 346] width 1442 height 693
click at [796, 500] on span "Generate All ( 96 )" at bounding box center [818, 497] width 109 height 19
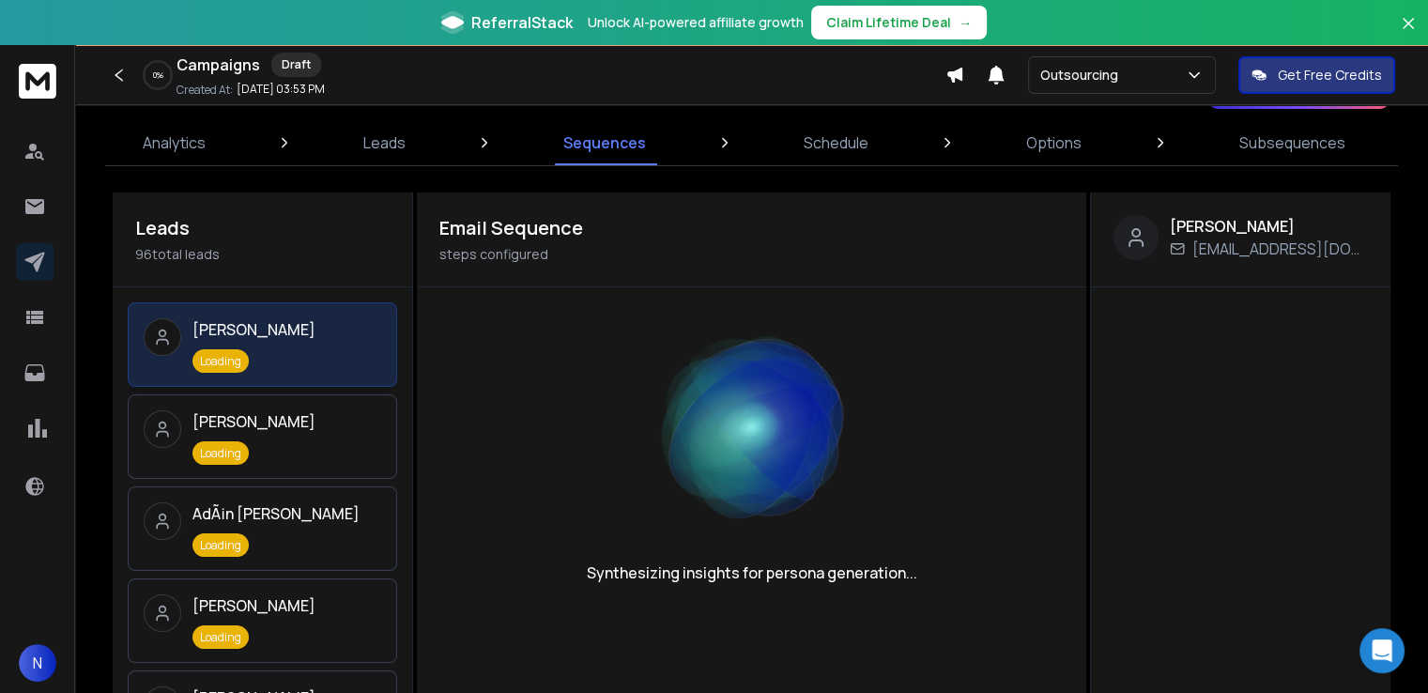
scroll to position [118, 0]
